Goal: Task Accomplishment & Management: Use online tool/utility

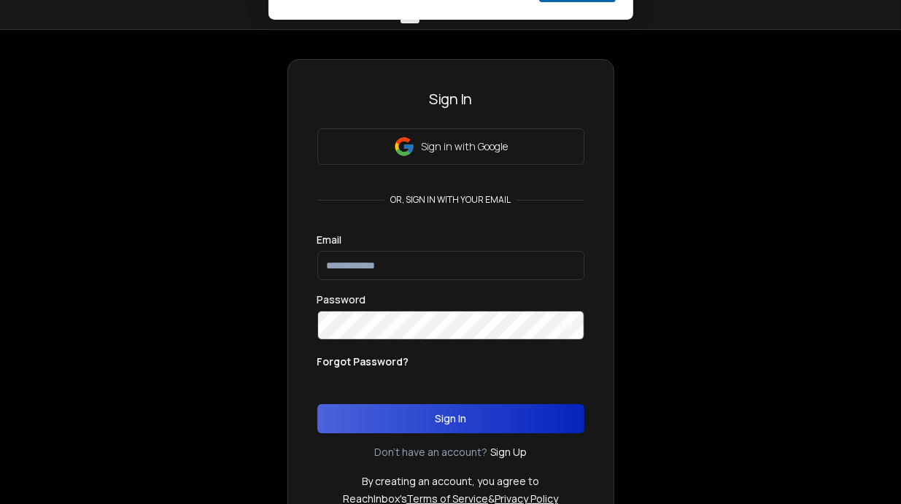
click at [587, 93] on button "Enable" at bounding box center [577, 94] width 77 height 36
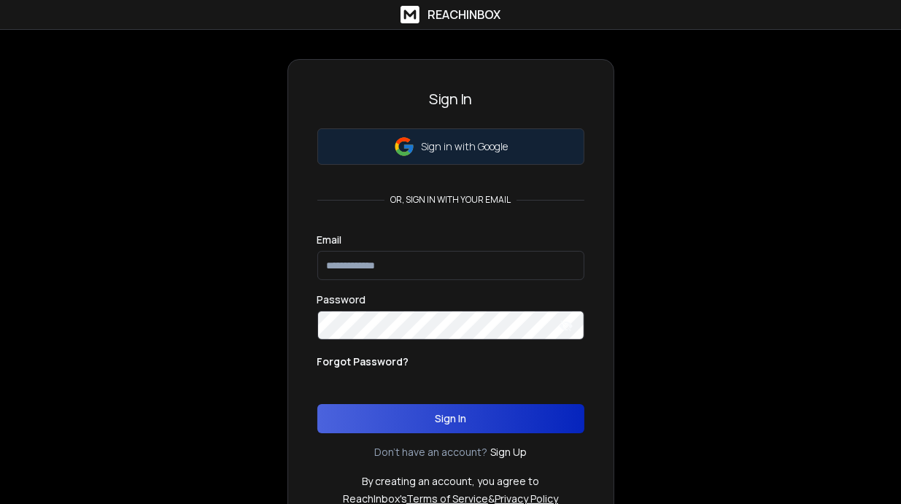
click at [510, 151] on button "Sign in with Google" at bounding box center [450, 146] width 267 height 36
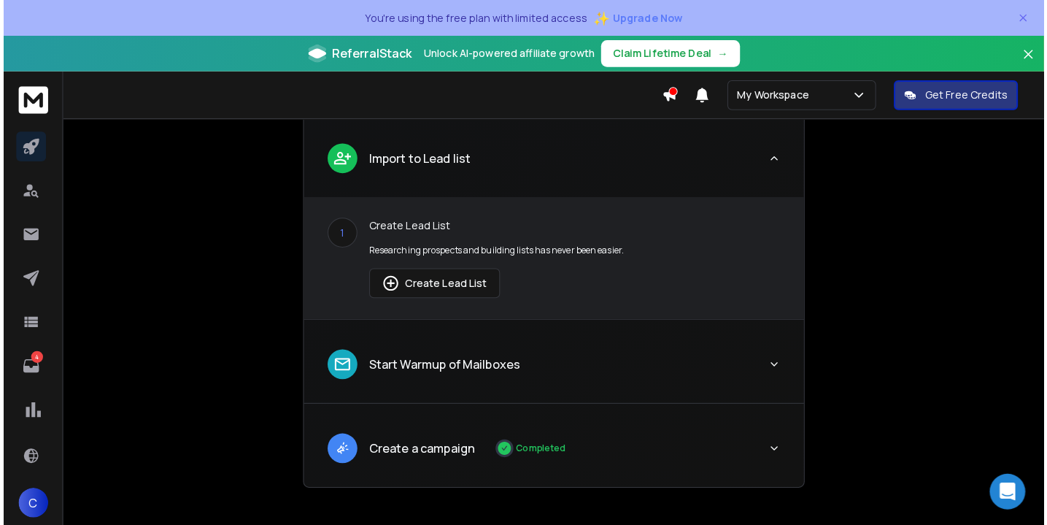
scroll to position [184, 0]
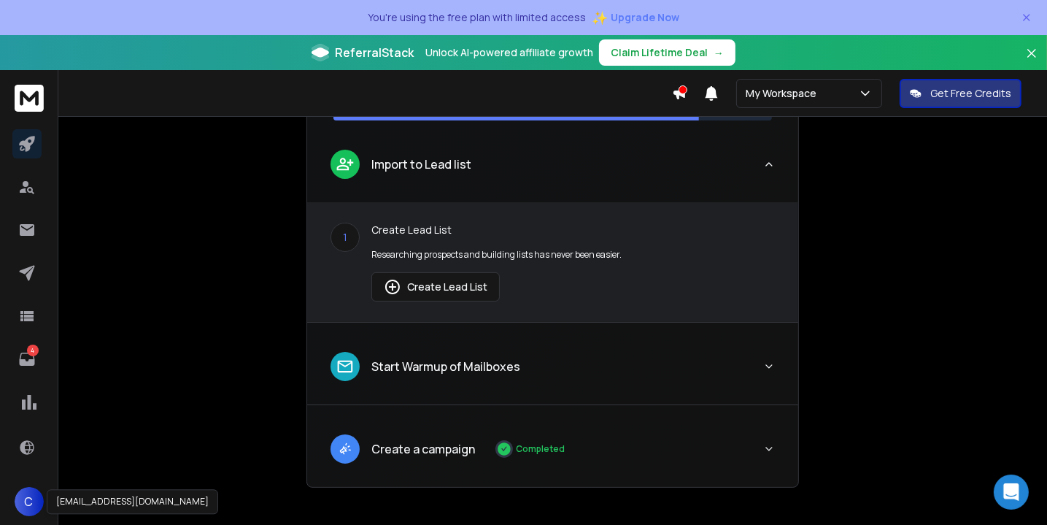
click at [34, 502] on span "C" at bounding box center [29, 501] width 29 height 29
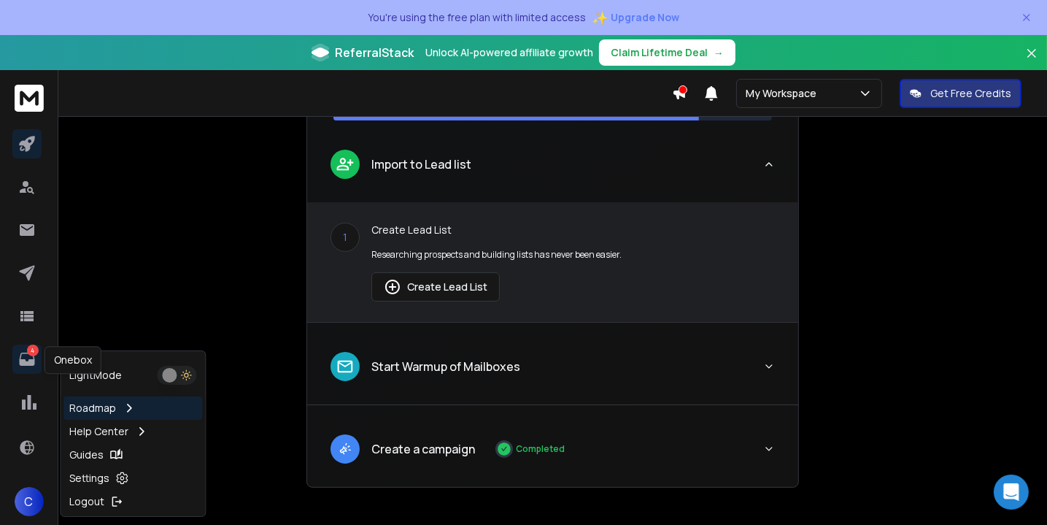
click at [30, 361] on icon at bounding box center [26, 358] width 15 height 13
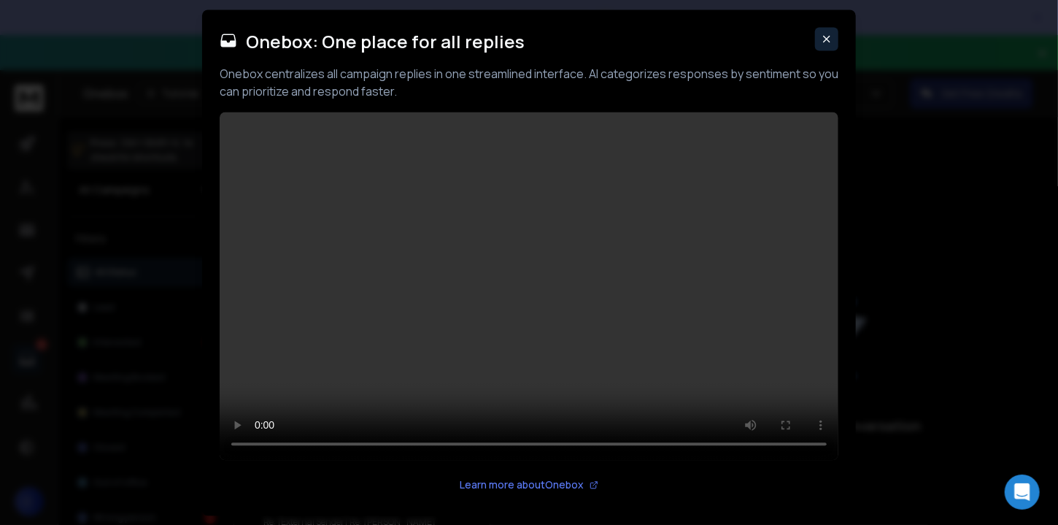
click at [828, 39] on icon at bounding box center [827, 39] width 6 height 6
